Goal: Information Seeking & Learning: Check status

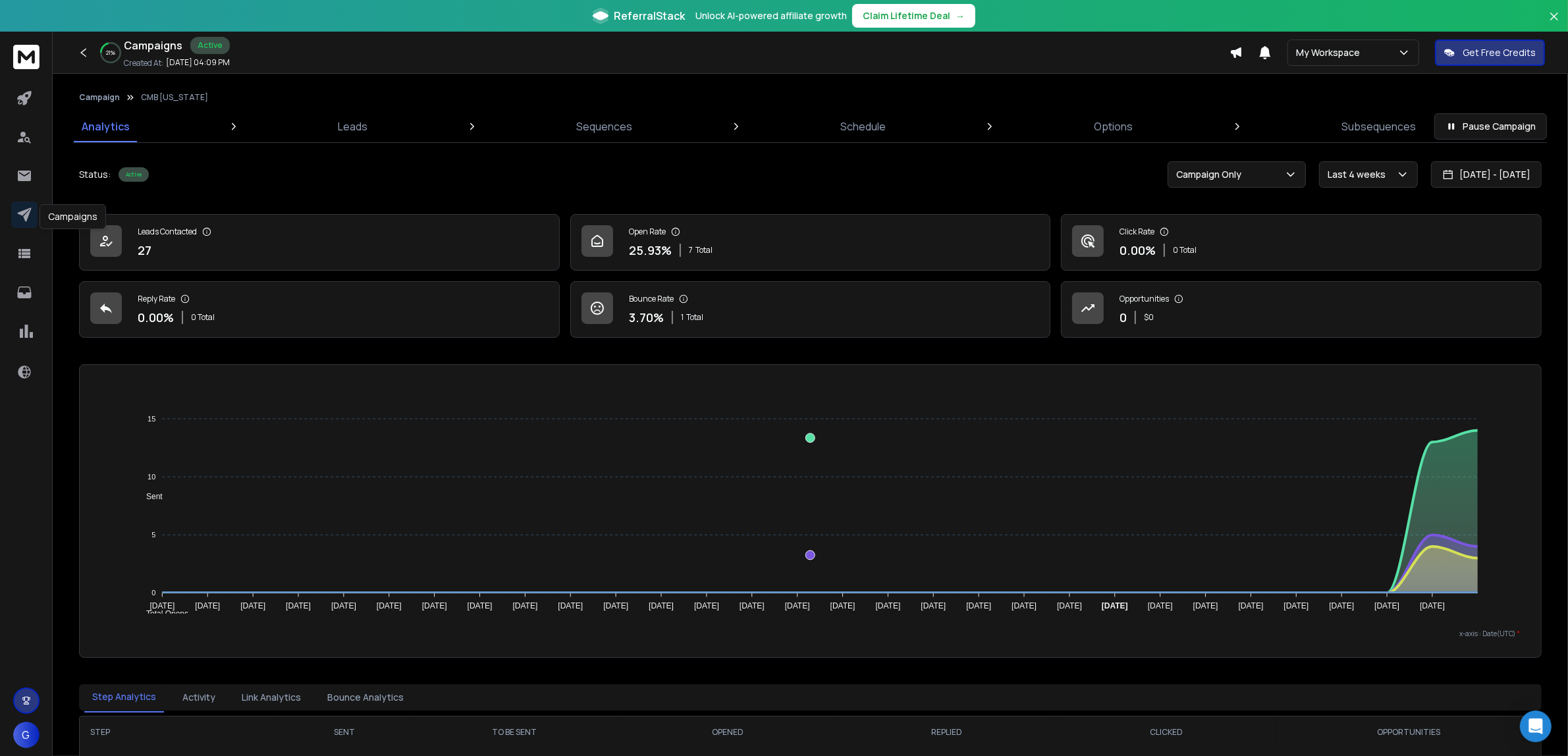
click at [23, 218] on icon at bounding box center [24, 215] width 16 height 16
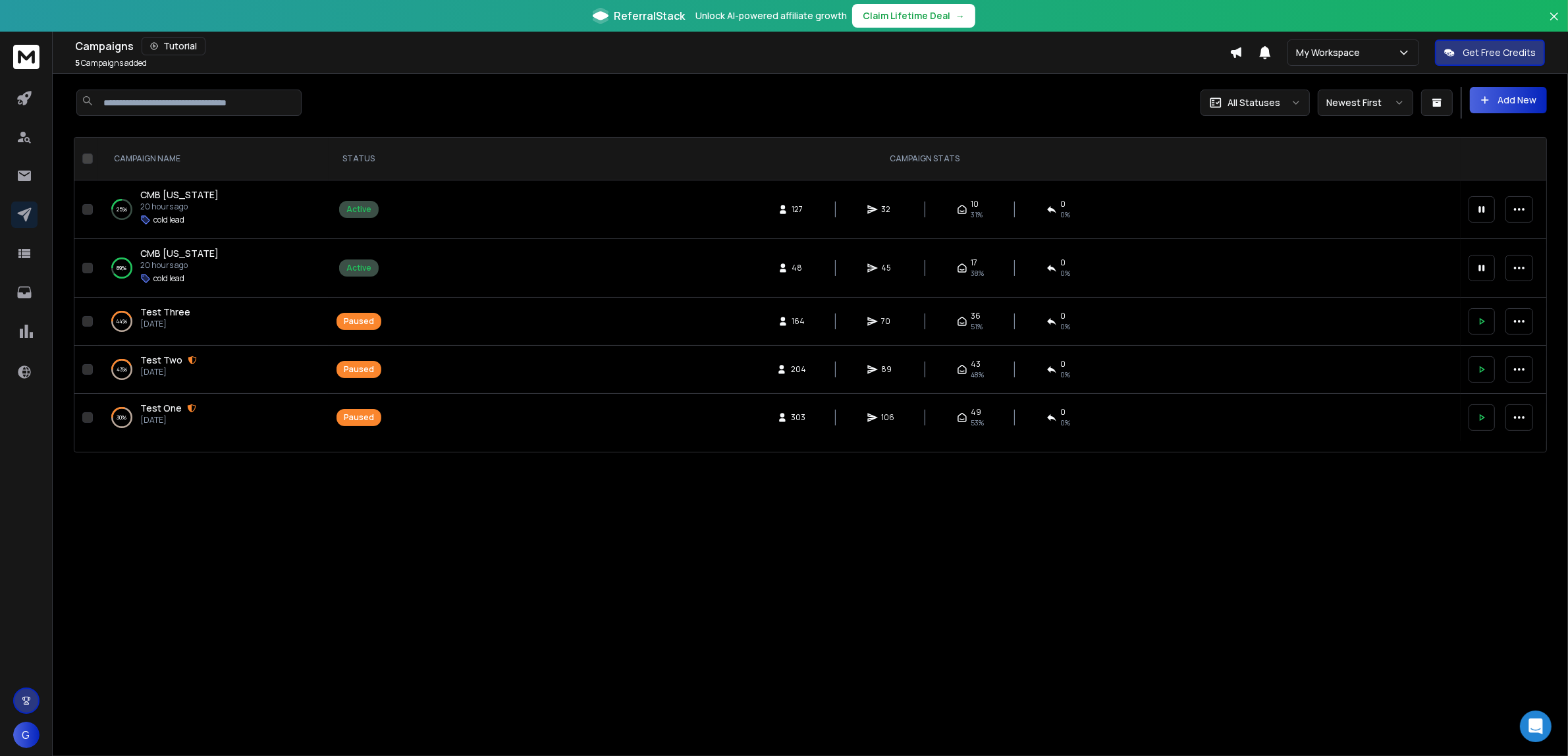
click at [170, 257] on span "CMB [US_STATE]" at bounding box center [179, 253] width 79 height 12
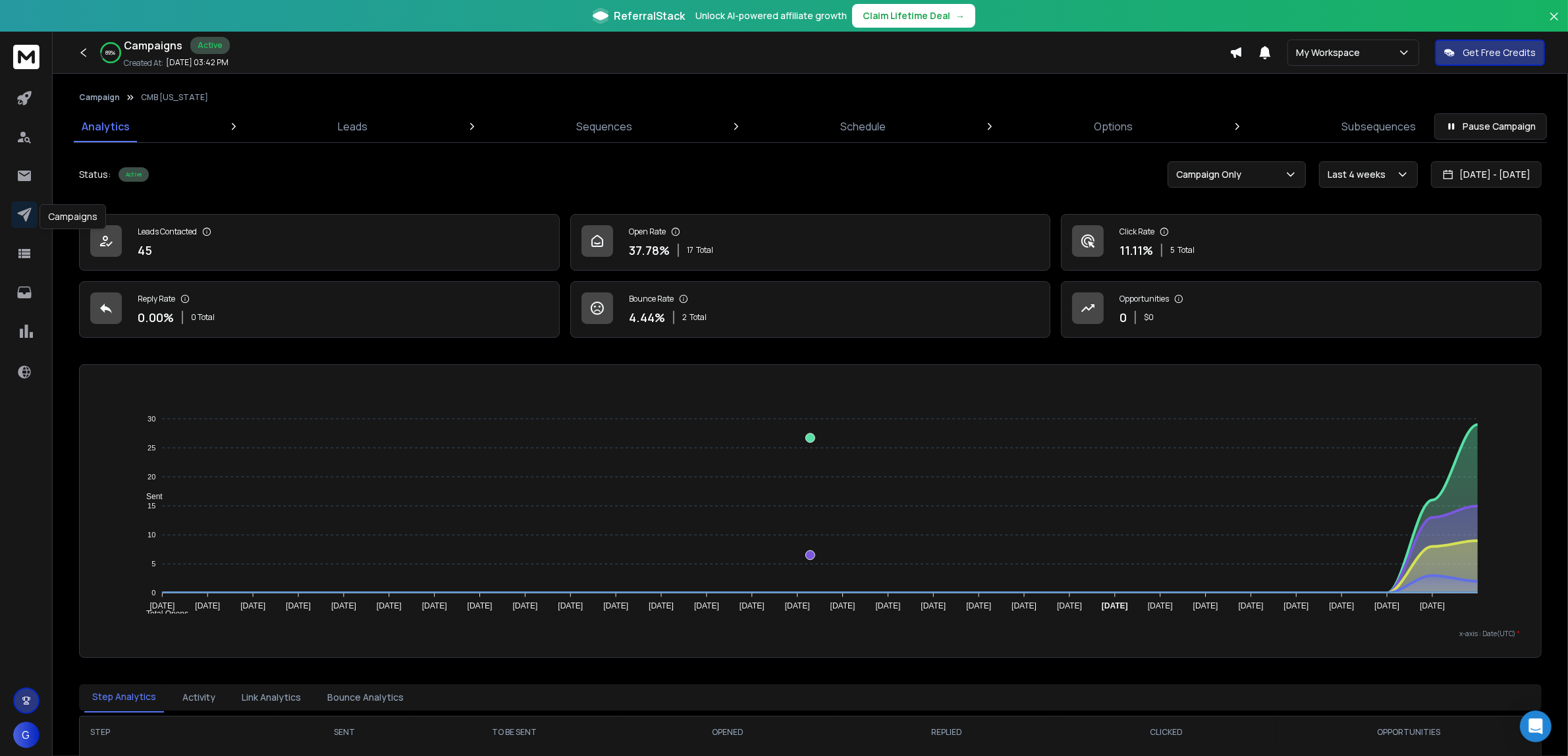
click at [20, 218] on icon at bounding box center [24, 215] width 14 height 14
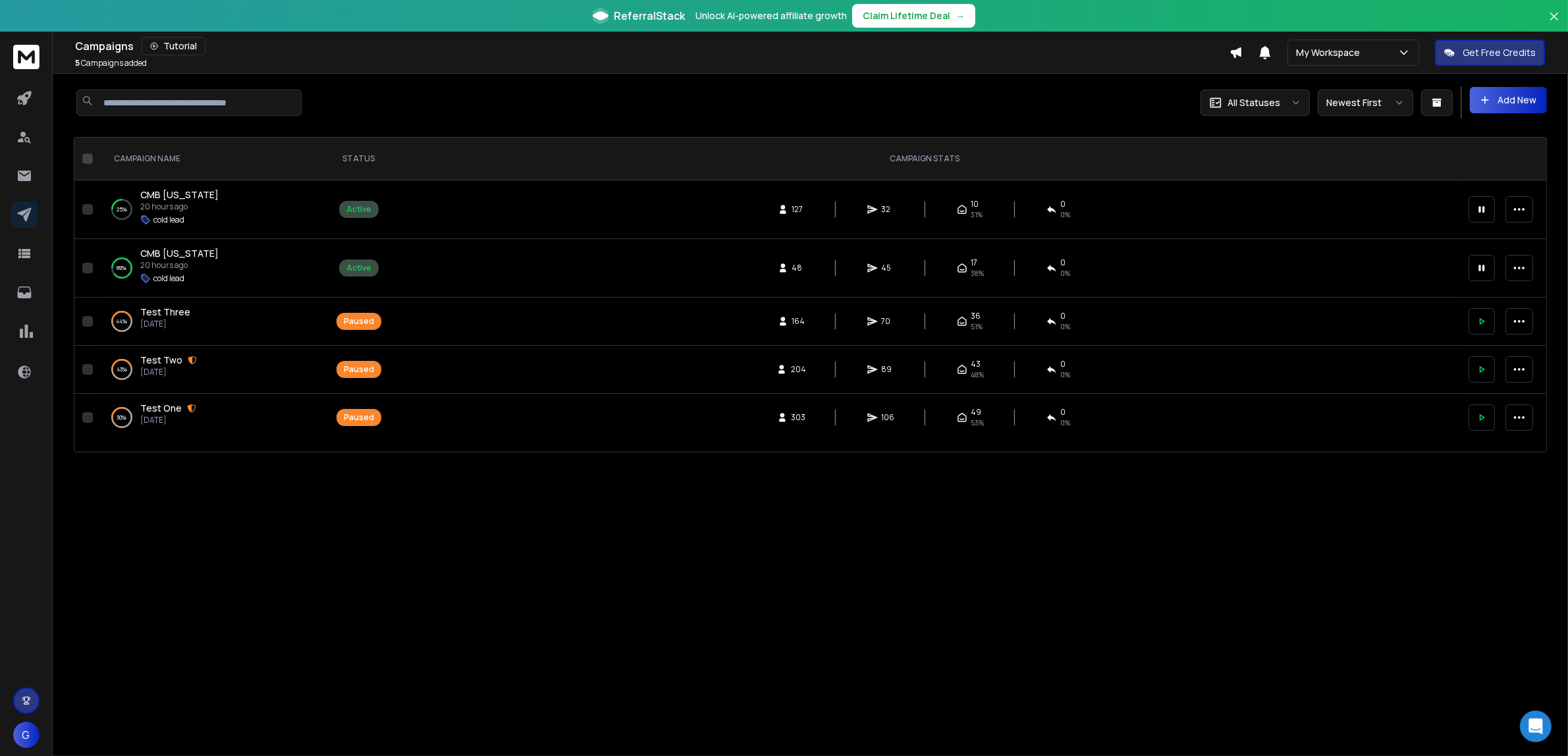
click at [191, 198] on span "CMB [US_STATE]" at bounding box center [179, 194] width 79 height 12
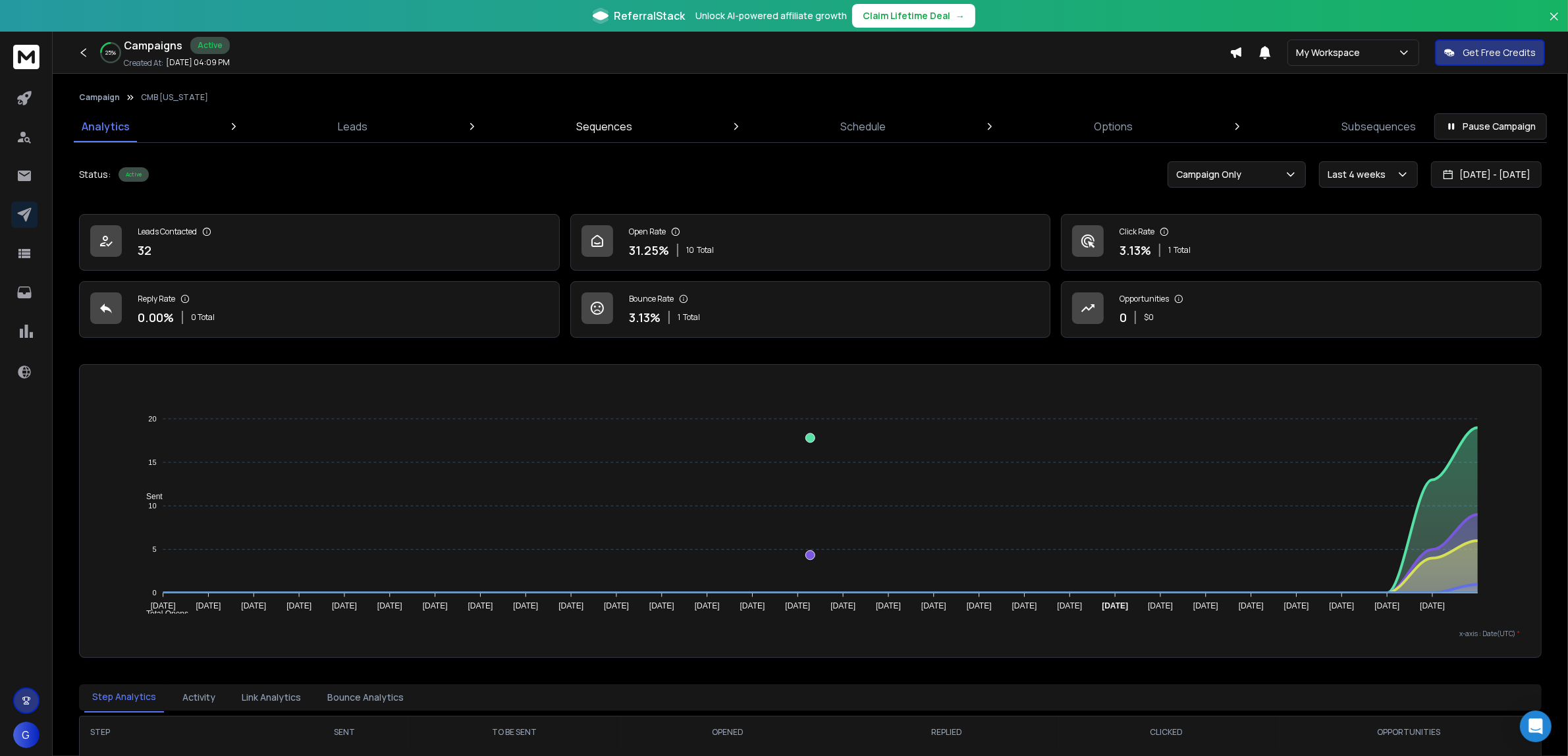
click at [615, 128] on p "Sequences" at bounding box center [604, 127] width 56 height 16
